Goal: Task Accomplishment & Management: Manage account settings

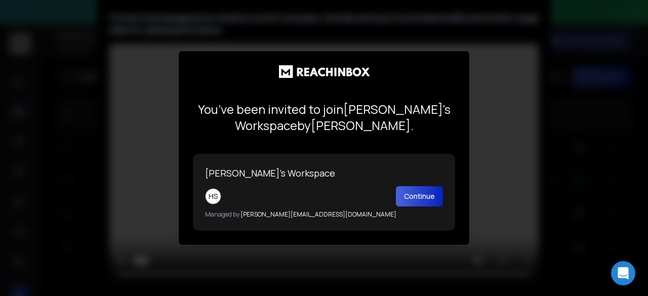
click at [427, 198] on button "Continue" at bounding box center [419, 196] width 47 height 20
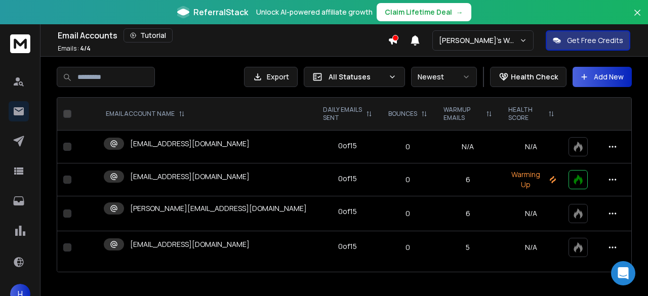
click at [597, 78] on button "Add New" at bounding box center [602, 77] width 59 height 20
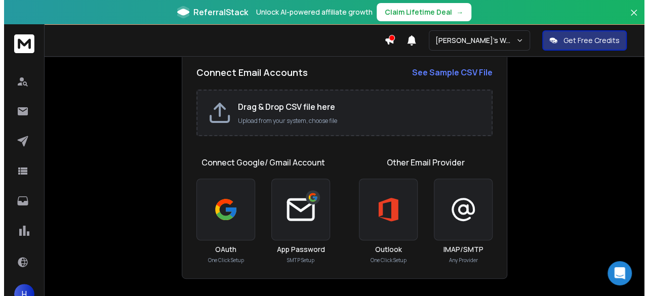
scroll to position [75, 0]
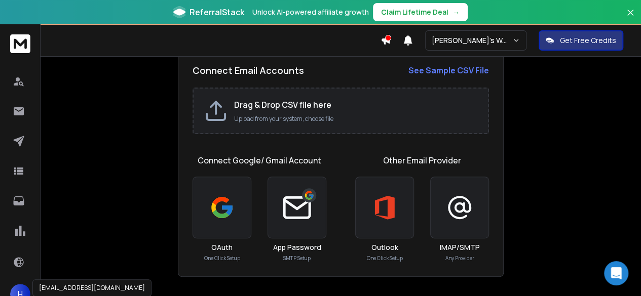
click at [21, 290] on span "H" at bounding box center [20, 294] width 20 height 20
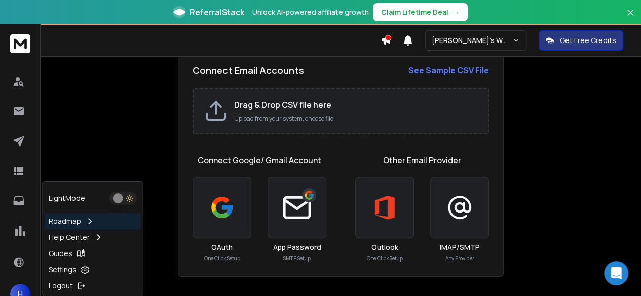
click at [21, 290] on span "H" at bounding box center [20, 294] width 20 height 20
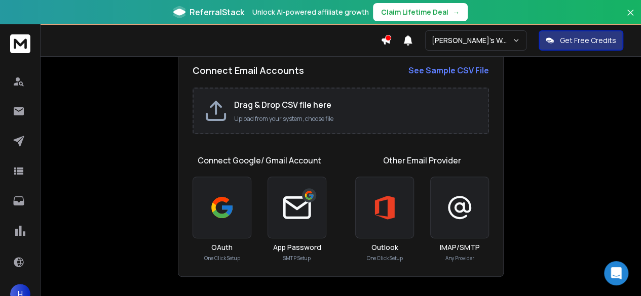
click at [463, 205] on icon at bounding box center [459, 207] width 21 height 21
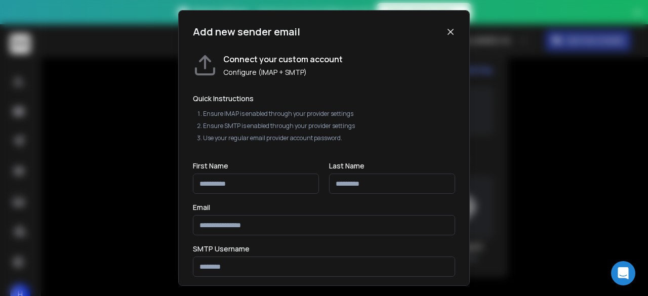
type input "**********"
click at [258, 223] on input "email" at bounding box center [324, 225] width 262 height 20
click at [144, 220] on div "**********" at bounding box center [324, 148] width 648 height 296
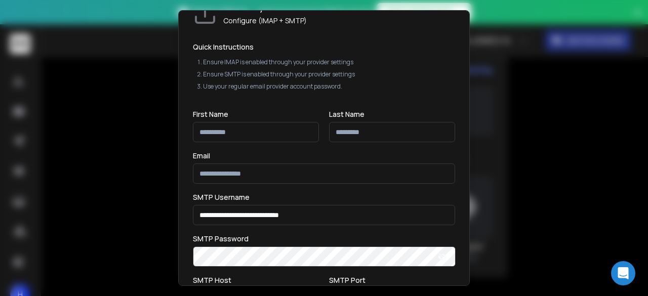
scroll to position [101, 0]
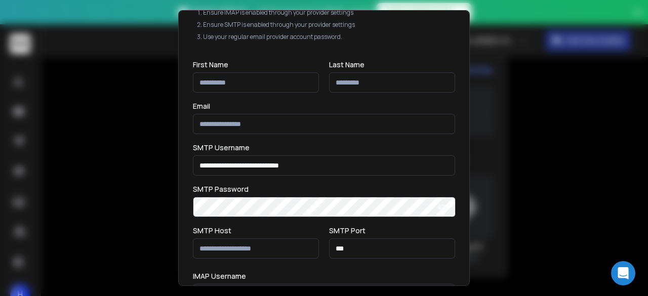
click at [444, 208] on icon at bounding box center [442, 207] width 9 height 9
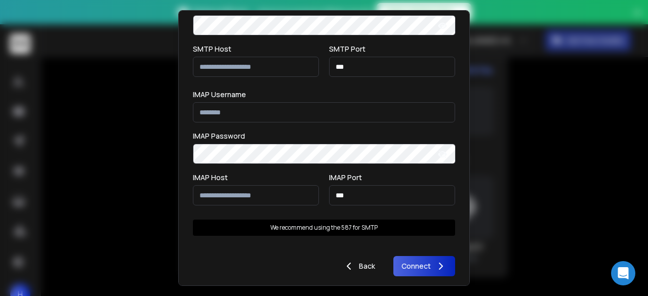
scroll to position [288, 0]
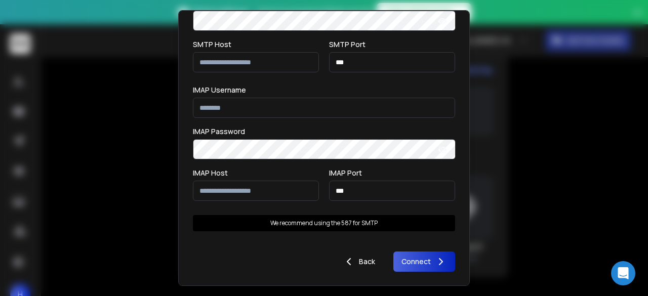
click at [302, 106] on input "text" at bounding box center [324, 108] width 262 height 20
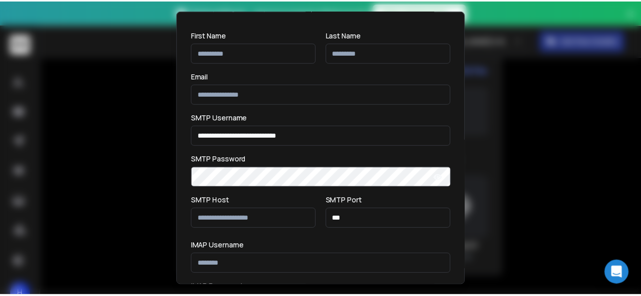
scroll to position [0, 0]
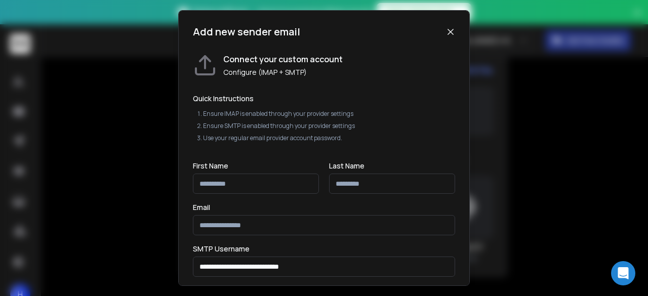
click at [449, 30] on icon at bounding box center [450, 31] width 9 height 9
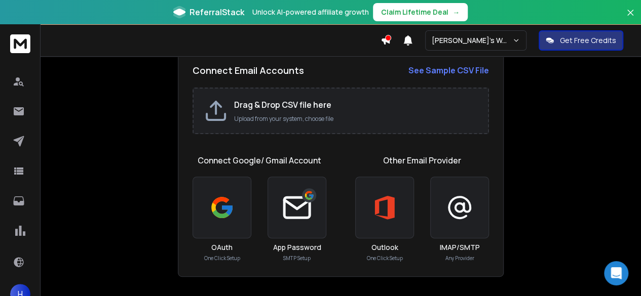
click at [20, 47] on icon at bounding box center [20, 43] width 20 height 19
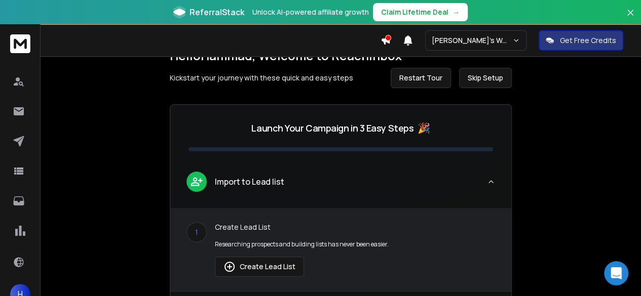
scroll to position [51, 0]
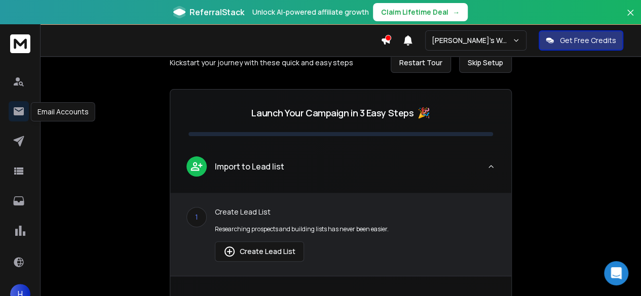
click at [15, 115] on icon at bounding box center [19, 111] width 10 height 8
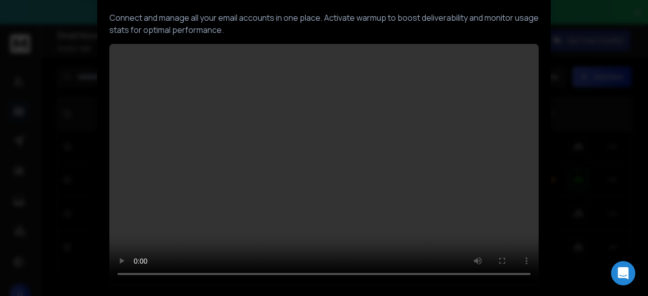
click at [318, 159] on video at bounding box center [324, 165] width 430 height 242
click at [97, 25] on div at bounding box center [324, 148] width 648 height 296
click at [63, 31] on div at bounding box center [324, 148] width 648 height 296
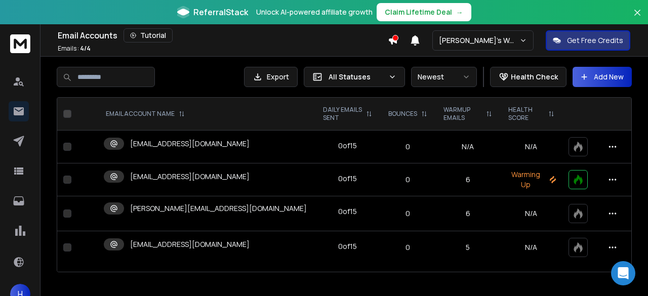
click at [608, 72] on button "Add New" at bounding box center [602, 77] width 59 height 20
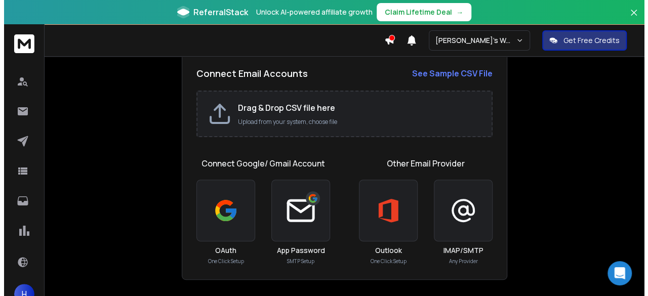
scroll to position [75, 0]
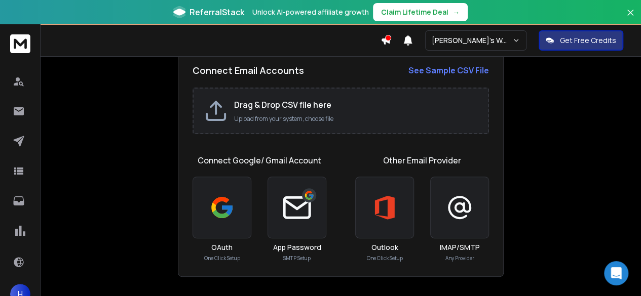
click at [449, 213] on icon at bounding box center [459, 208] width 25 height 30
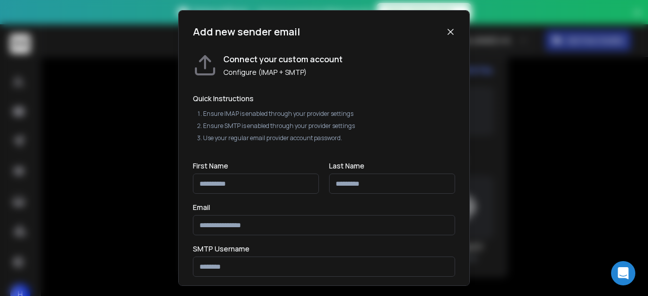
click at [250, 186] on input "text" at bounding box center [256, 184] width 126 height 20
type input "******"
type input "**********"
click at [289, 225] on input "**********" at bounding box center [324, 225] width 262 height 20
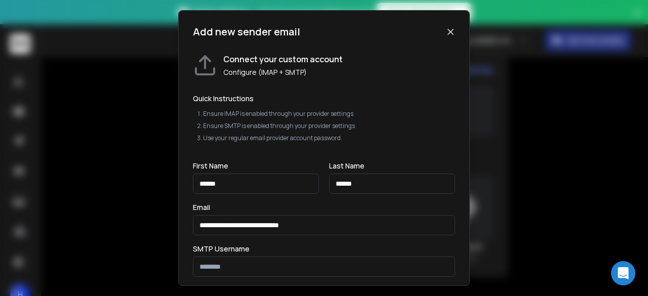
click at [289, 225] on input "**********" at bounding box center [324, 225] width 262 height 20
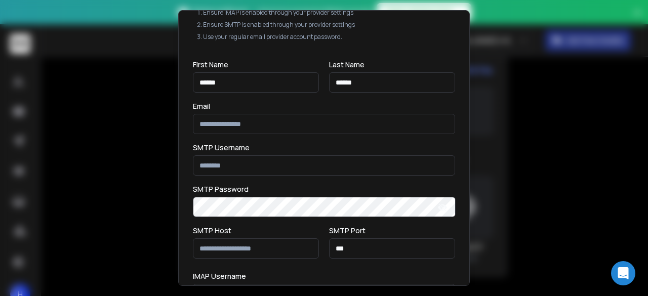
click at [315, 165] on input "text" at bounding box center [324, 166] width 262 height 20
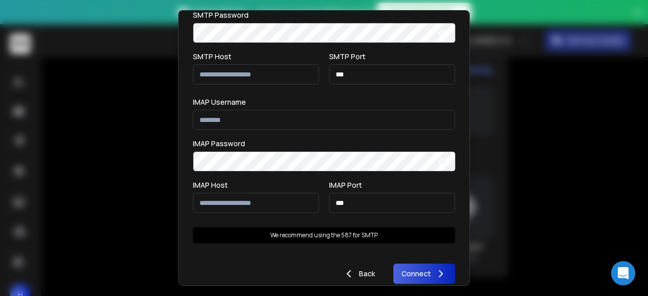
scroll to position [288, 0]
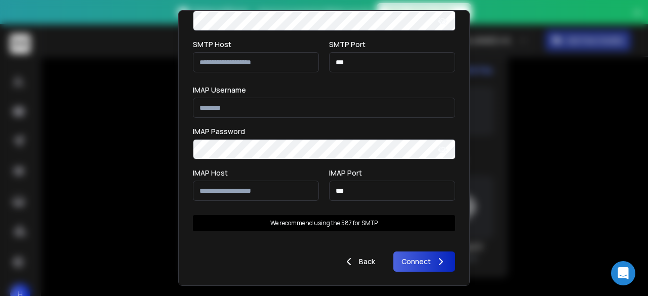
click at [203, 248] on form "First Name ****** Last Name ****** Email SMTP Username SMTP Password SMTP Host …" at bounding box center [324, 73] width 262 height 397
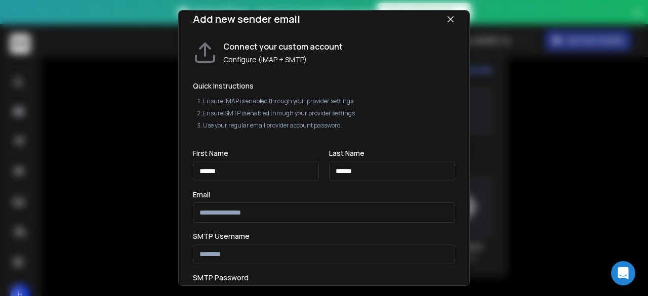
scroll to position [0, 0]
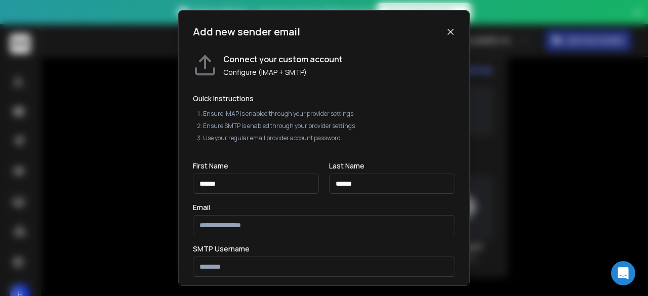
click at [274, 186] on input "******" at bounding box center [256, 184] width 126 height 20
click at [383, 182] on input "******" at bounding box center [392, 184] width 126 height 20
click at [294, 220] on input "email" at bounding box center [324, 225] width 262 height 20
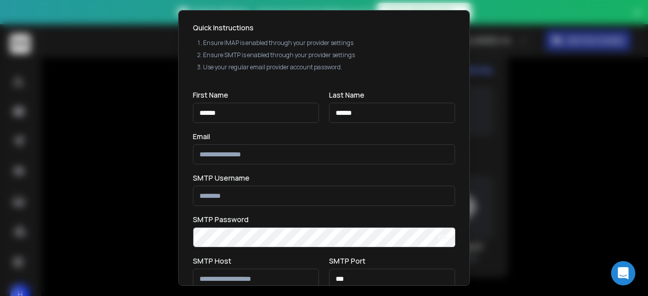
scroll to position [101, 0]
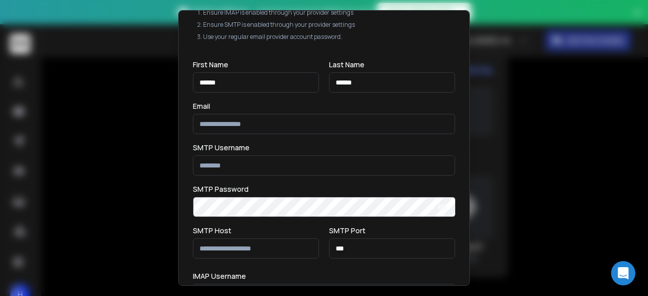
paste input "**********"
type input "**********"
click at [248, 159] on input "text" at bounding box center [324, 166] width 262 height 20
drag, startPoint x: 193, startPoint y: 146, endPoint x: 213, endPoint y: 147, distance: 20.3
click at [213, 147] on label "SMTP Username" at bounding box center [221, 147] width 57 height 7
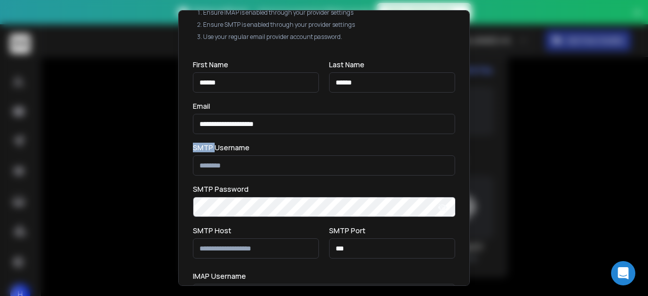
copy label "SMTP"
click at [240, 149] on label "SMTP Username" at bounding box center [221, 147] width 57 height 7
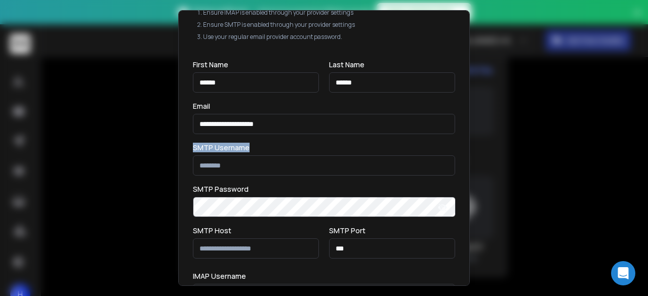
drag, startPoint x: 251, startPoint y: 147, endPoint x: 184, endPoint y: 143, distance: 67.5
click at [184, 143] on div "**********" at bounding box center [324, 148] width 292 height 276
copy label "SMTP Username"
click at [265, 162] on input "text" at bounding box center [324, 166] width 262 height 20
click at [263, 148] on div "SMTP Username" at bounding box center [324, 147] width 262 height 7
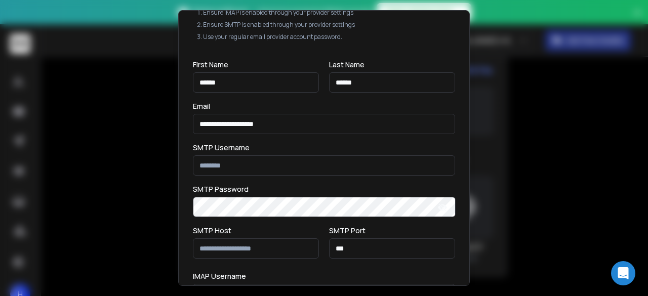
click at [262, 162] on input "text" at bounding box center [324, 166] width 262 height 20
drag, startPoint x: 250, startPoint y: 146, endPoint x: 193, endPoint y: 147, distance: 57.3
click at [193, 147] on div "SMTP Username" at bounding box center [324, 147] width 262 height 7
copy label "SMTP Username"
click at [280, 169] on input "text" at bounding box center [324, 166] width 262 height 20
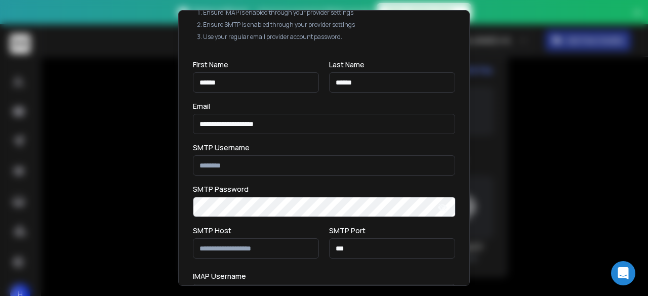
paste input "**********"
type input "**********"
click at [303, 124] on input "**********" at bounding box center [324, 124] width 262 height 20
click at [298, 104] on div "Email" at bounding box center [324, 106] width 262 height 7
drag, startPoint x: 190, startPoint y: 105, endPoint x: 425, endPoint y: 135, distance: 235.9
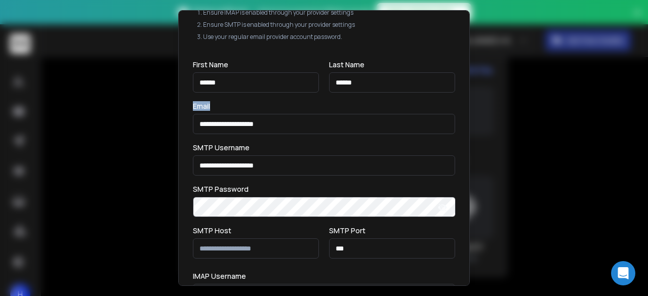
click at [425, 135] on div "**********" at bounding box center [324, 148] width 648 height 296
click at [327, 107] on div "Email" at bounding box center [324, 106] width 262 height 7
drag, startPoint x: 187, startPoint y: 109, endPoint x: 238, endPoint y: 109, distance: 50.7
click at [238, 109] on div "**********" at bounding box center [324, 148] width 292 height 276
copy label "Email"
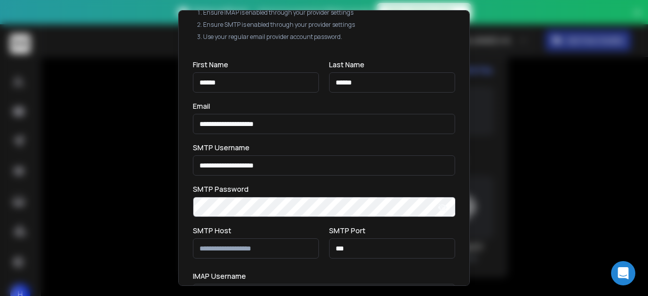
click at [280, 46] on div "**********" at bounding box center [324, 205] width 262 height 507
click at [270, 251] on input "text" at bounding box center [256, 249] width 126 height 20
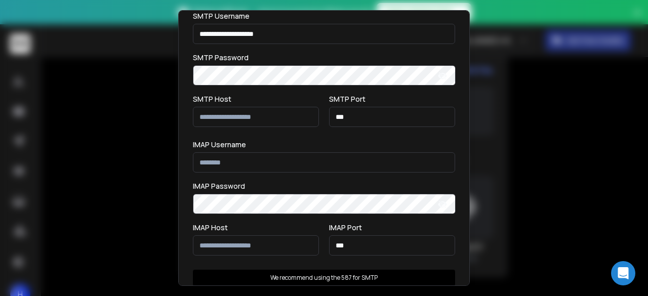
scroll to position [253, 0]
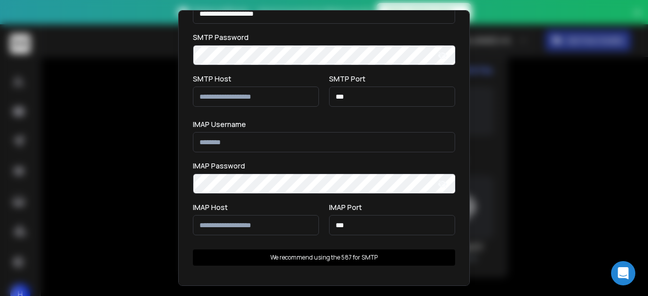
click at [280, 143] on input "text" at bounding box center [324, 142] width 262 height 20
click at [297, 117] on form "**********" at bounding box center [324, 107] width 262 height 397
click at [245, 149] on input "text" at bounding box center [324, 142] width 262 height 20
click at [242, 142] on input "text" at bounding box center [324, 142] width 262 height 20
click at [187, 116] on div "**********" at bounding box center [324, 148] width 292 height 276
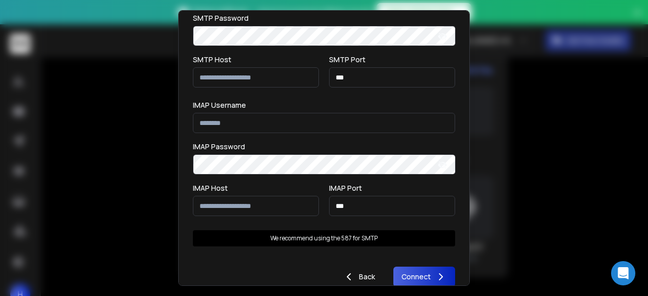
scroll to position [288, 0]
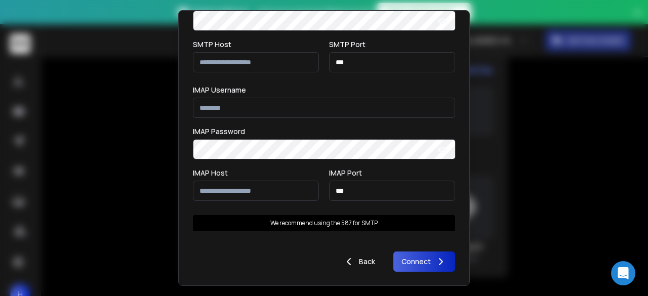
click at [411, 256] on button "Connect" at bounding box center [425, 262] width 62 height 20
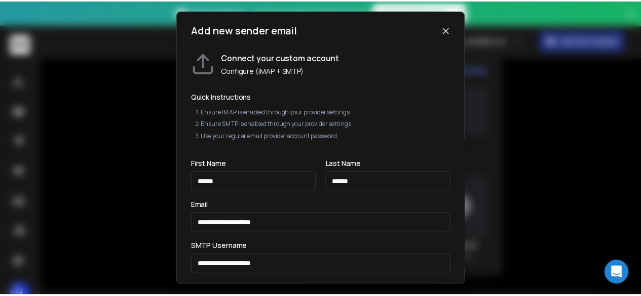
scroll to position [0, 0]
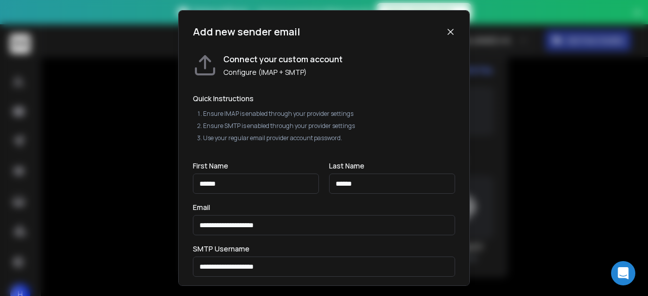
click at [453, 32] on icon at bounding box center [450, 31] width 9 height 9
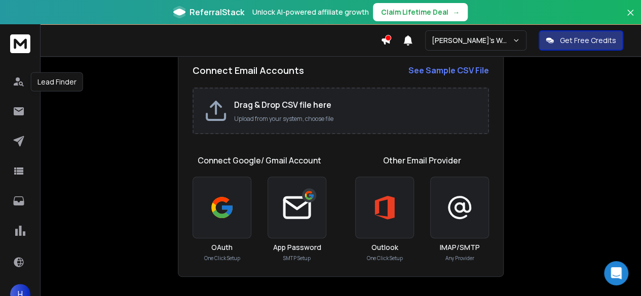
click at [22, 44] on icon at bounding box center [20, 43] width 20 height 19
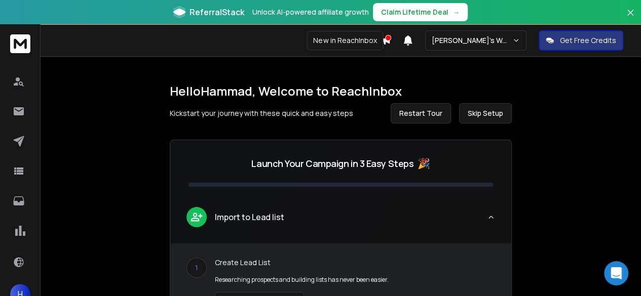
click at [389, 36] on div at bounding box center [388, 38] width 6 height 6
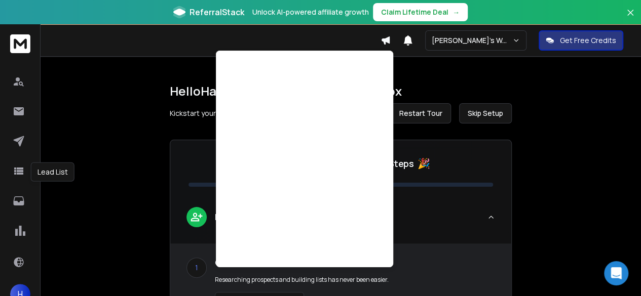
click at [127, 120] on div "Hello Hammad , Welcome to ReachInbox Kickstart your journey with these quick an…" at bounding box center [341, 262] width 568 height 391
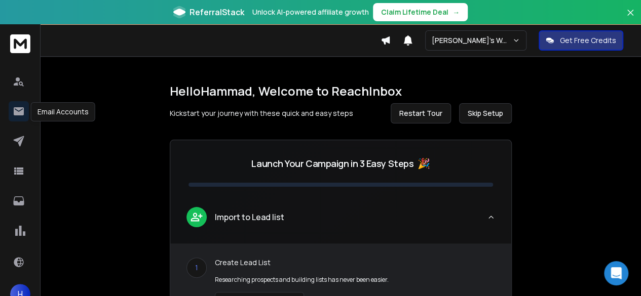
click at [17, 118] on link at bounding box center [19, 111] width 20 height 20
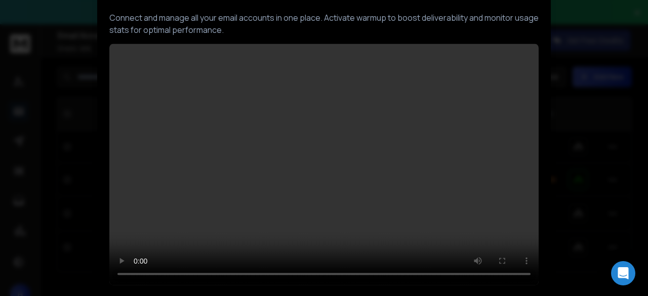
click at [56, 138] on div at bounding box center [324, 148] width 648 height 296
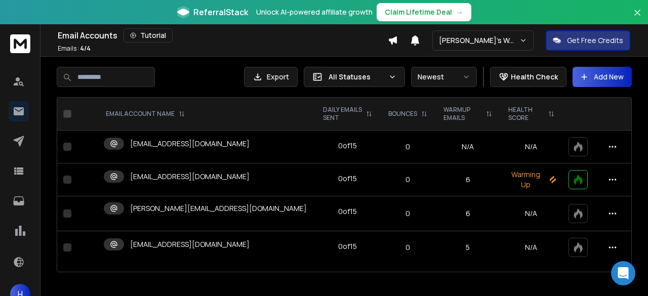
click at [61, 136] on td at bounding box center [77, 147] width 41 height 33
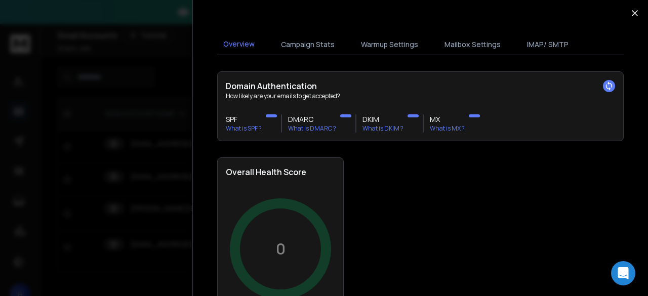
click at [635, 9] on icon "button" at bounding box center [635, 13] width 10 height 10
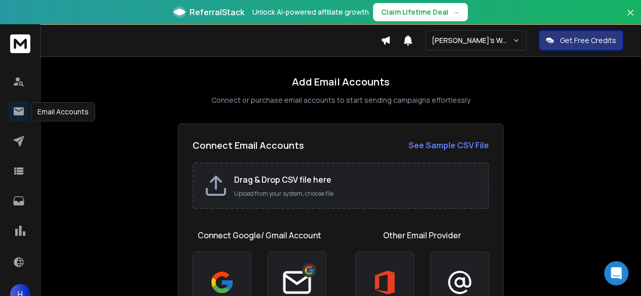
click at [24, 117] on icon at bounding box center [19, 111] width 12 height 12
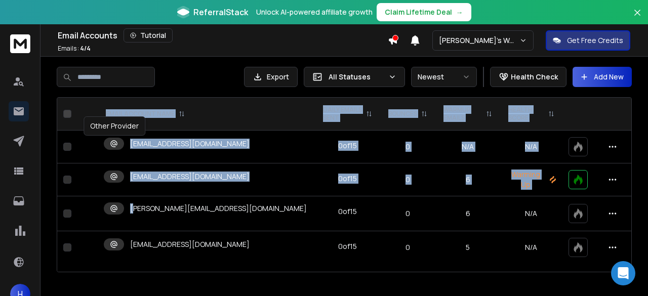
drag, startPoint x: 216, startPoint y: 274, endPoint x: 133, endPoint y: 201, distance: 110.6
click at [133, 200] on div "Export All Statuses Newest Health Check Add New EMAIL ACCOUNT NAME DAILY EMAILS…" at bounding box center [345, 170] width 608 height 226
click at [136, 285] on div "ReferralStack Unlock AI-powered affiliate growth Lifetime Deals available! Clai…" at bounding box center [324, 148] width 648 height 296
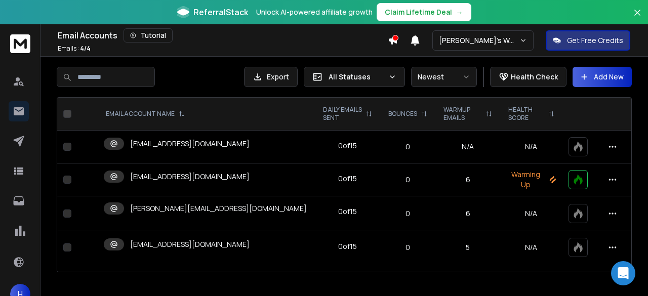
click at [610, 144] on icon at bounding box center [612, 146] width 9 height 9
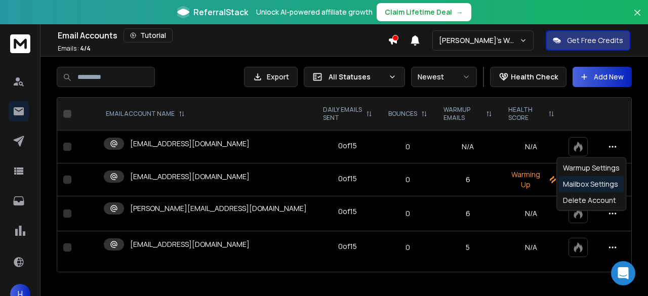
click at [611, 182] on div "Mailbox Settings" at bounding box center [591, 184] width 65 height 16
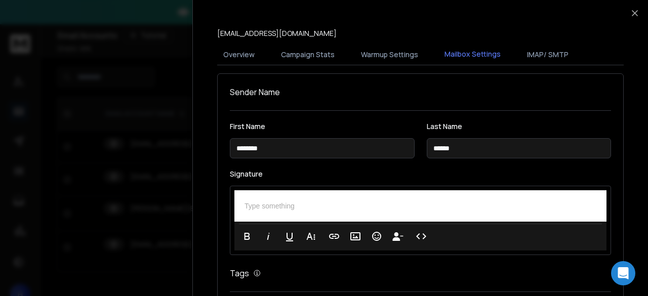
click at [317, 51] on button "Campaign Stats" at bounding box center [308, 55] width 66 height 22
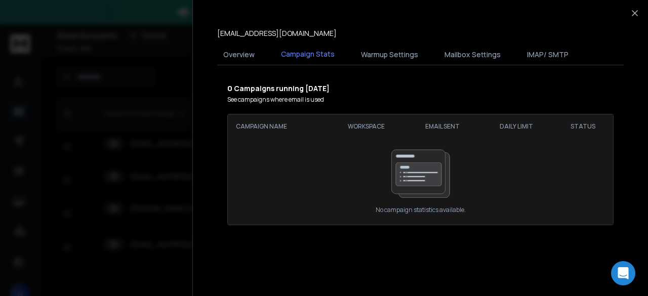
click at [375, 49] on button "Warmup Settings" at bounding box center [389, 55] width 69 height 22
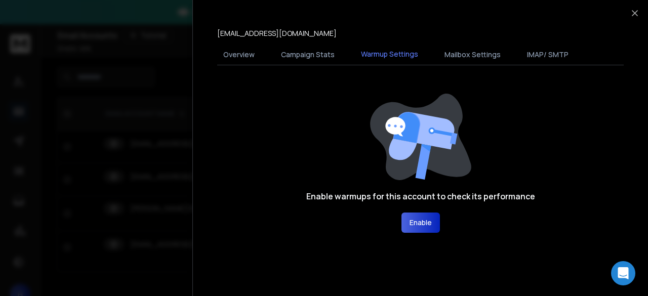
click at [480, 49] on button "Mailbox Settings" at bounding box center [473, 55] width 68 height 22
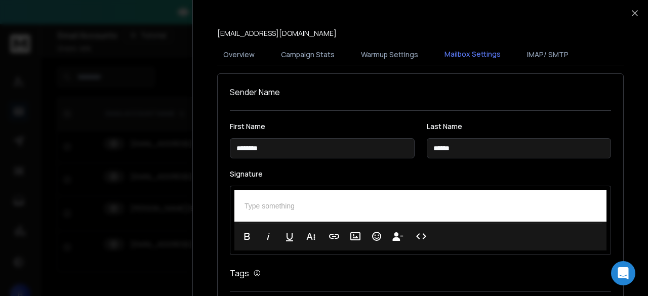
click at [536, 48] on button "IMAP/ SMTP" at bounding box center [548, 55] width 54 height 22
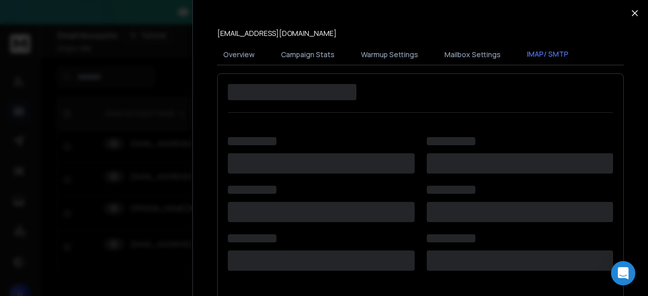
click at [632, 17] on icon "button" at bounding box center [635, 13] width 10 height 10
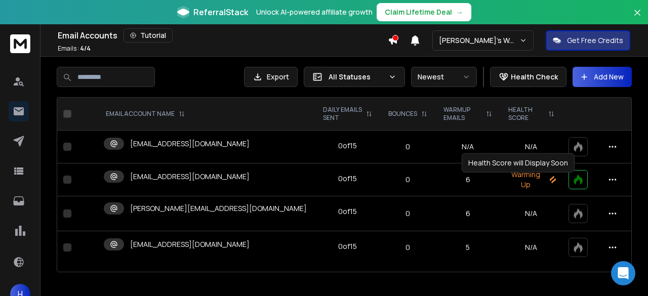
click at [501, 190] on td "Warming Up" at bounding box center [532, 180] width 62 height 33
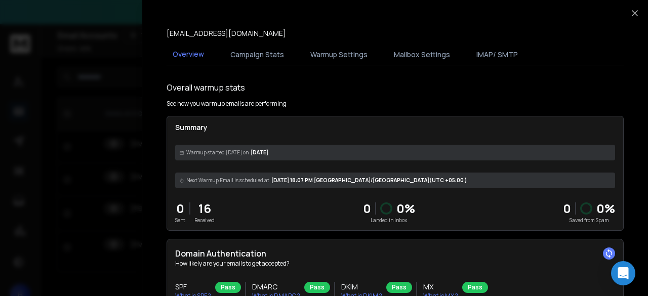
click at [250, 53] on button "Campaign Stats" at bounding box center [257, 55] width 66 height 22
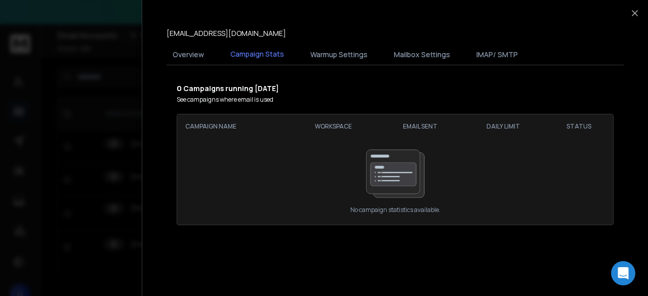
click at [336, 49] on button "Warmup Settings" at bounding box center [338, 55] width 69 height 22
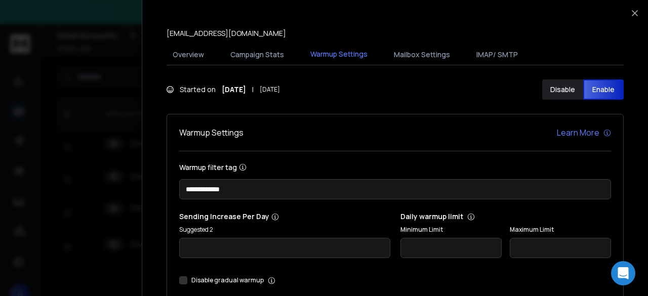
click at [419, 50] on button "Mailbox Settings" at bounding box center [422, 55] width 68 height 22
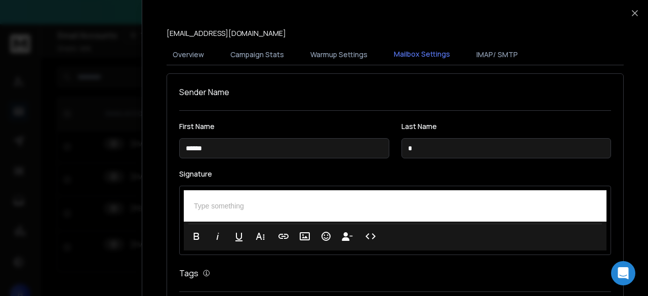
click at [483, 51] on button "IMAP/ SMTP" at bounding box center [498, 55] width 54 height 22
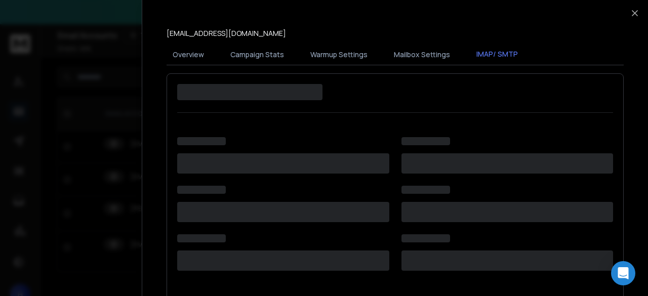
click at [207, 27] on div "[EMAIL_ADDRESS][DOMAIN_NAME] Overview Campaign Stats Warmup Settings Mailbox Se…" at bounding box center [396, 290] width 482 height 556
click at [632, 10] on icon "button" at bounding box center [635, 13] width 10 height 10
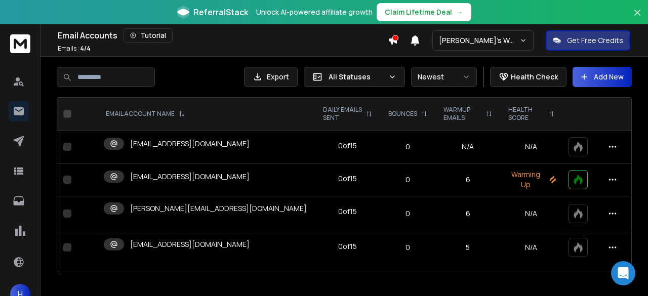
click at [338, 178] on div "0 of 15" at bounding box center [347, 179] width 19 height 10
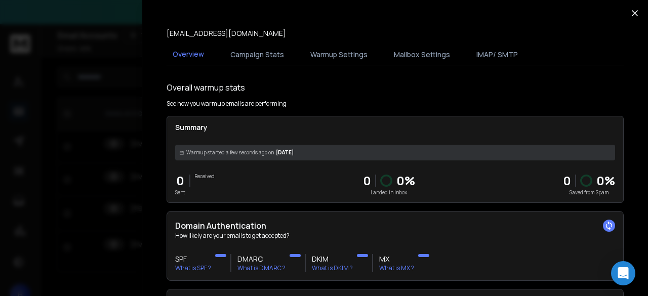
click at [633, 9] on icon "button" at bounding box center [635, 13] width 10 height 10
